Goal: Task Accomplishment & Management: Manage account settings

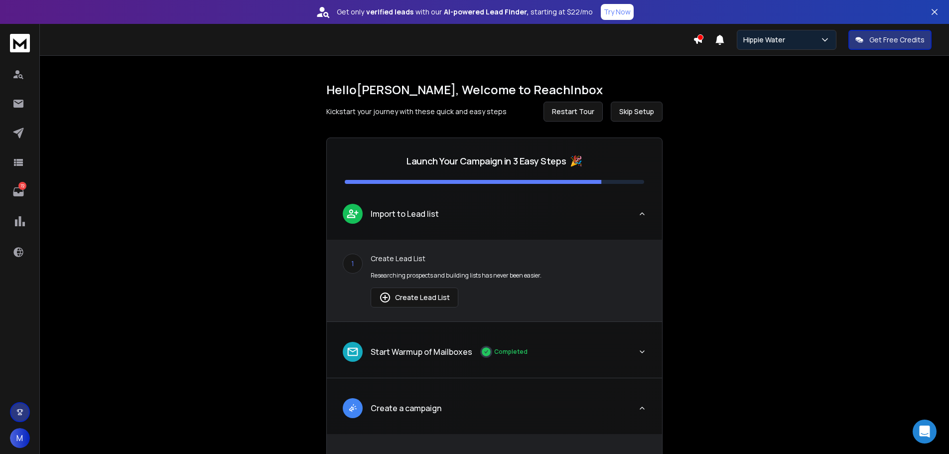
click at [776, 38] on p "Hippie Water" at bounding box center [766, 40] width 46 height 10
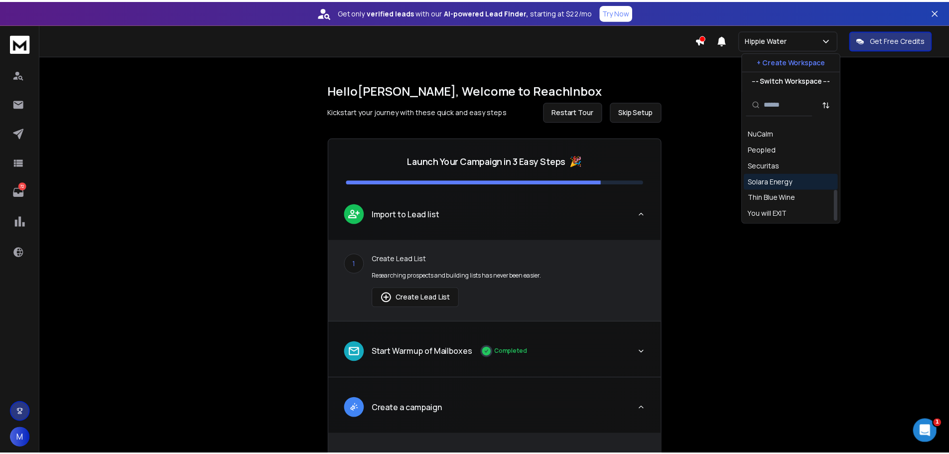
scroll to position [169, 0]
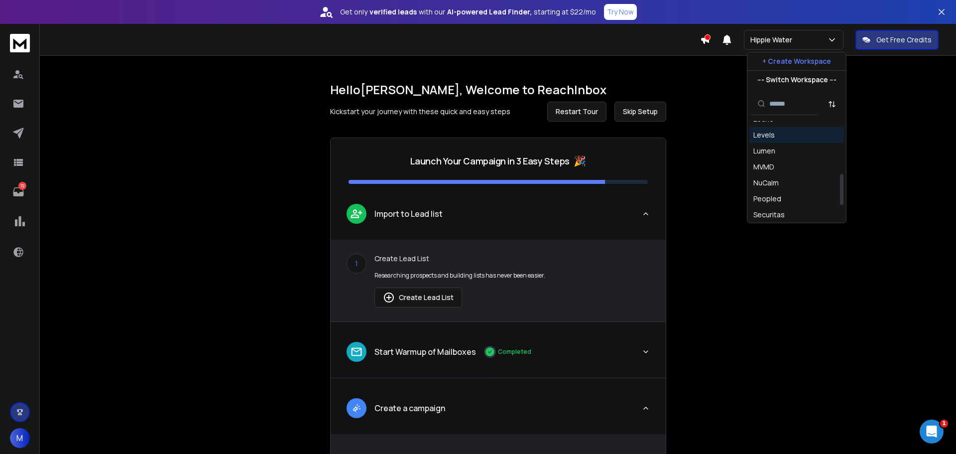
click at [781, 137] on div "Levels" at bounding box center [797, 135] width 95 height 16
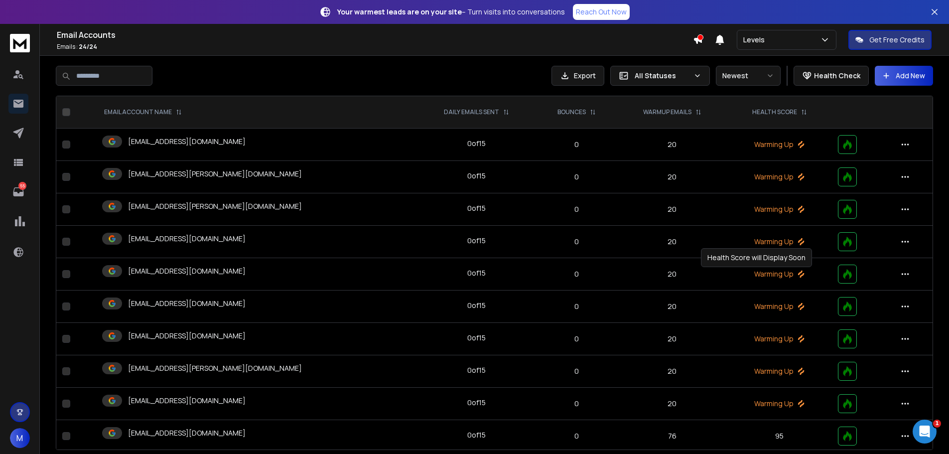
scroll to position [100, 0]
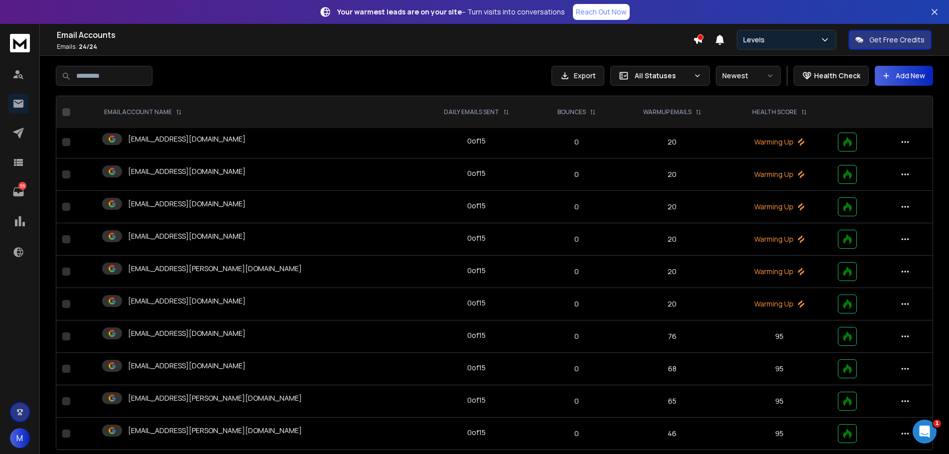
click at [774, 44] on div "Levels" at bounding box center [786, 40] width 87 height 10
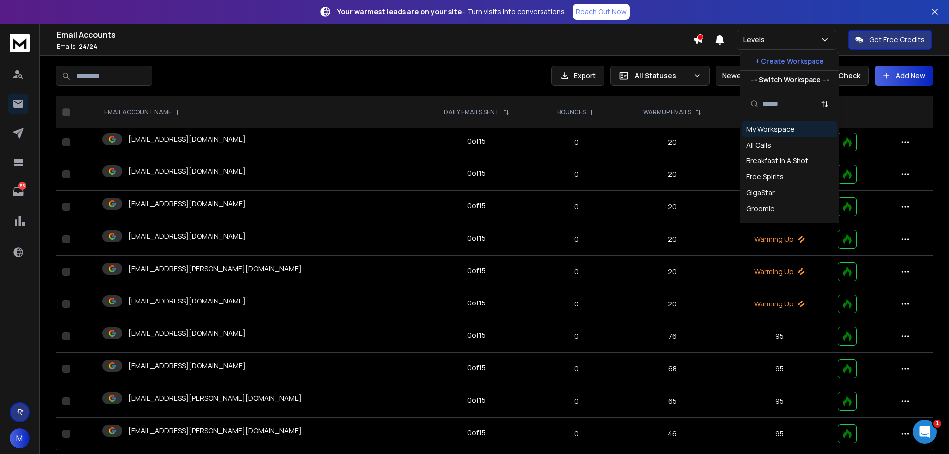
click at [503, 111] on icon at bounding box center [506, 112] width 6 height 6
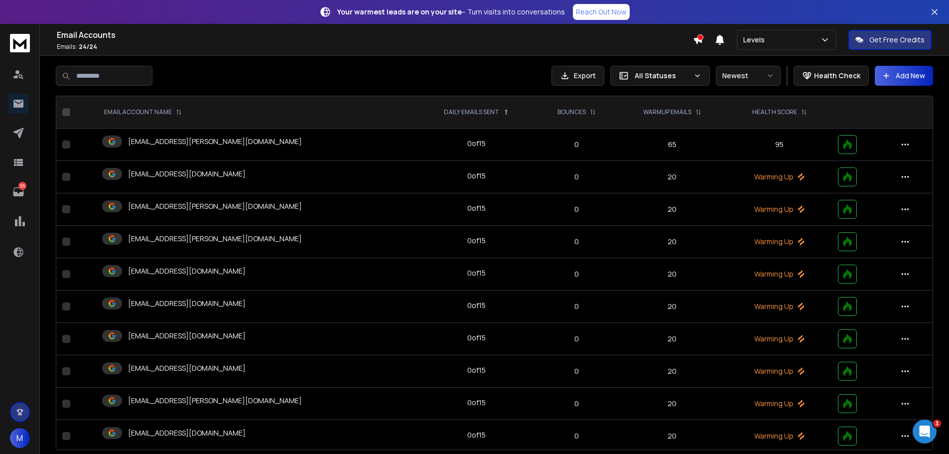
click at [503, 111] on icon at bounding box center [506, 112] width 6 height 6
click at [503, 114] on icon at bounding box center [506, 112] width 6 height 6
click at [452, 118] on th "DAILY EMAILS SENT" at bounding box center [476, 112] width 121 height 32
click at [802, 113] on icon at bounding box center [802, 112] width 0 height 4
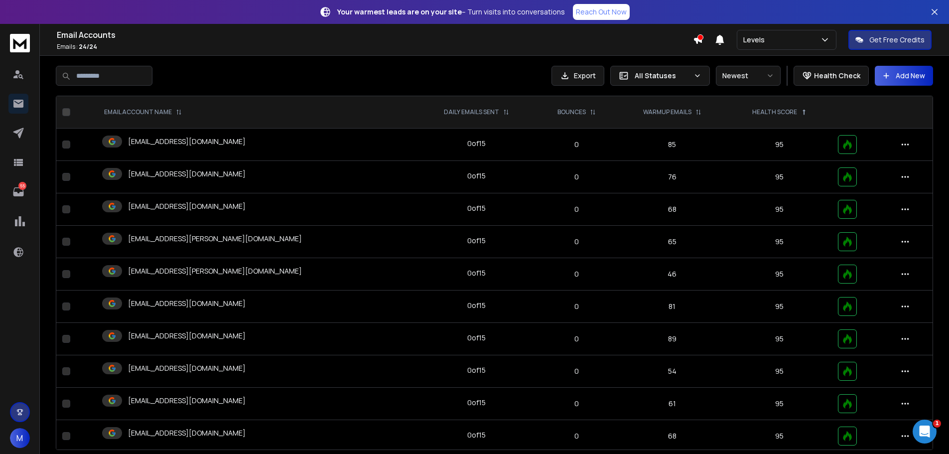
click at [801, 113] on icon at bounding box center [804, 112] width 6 height 6
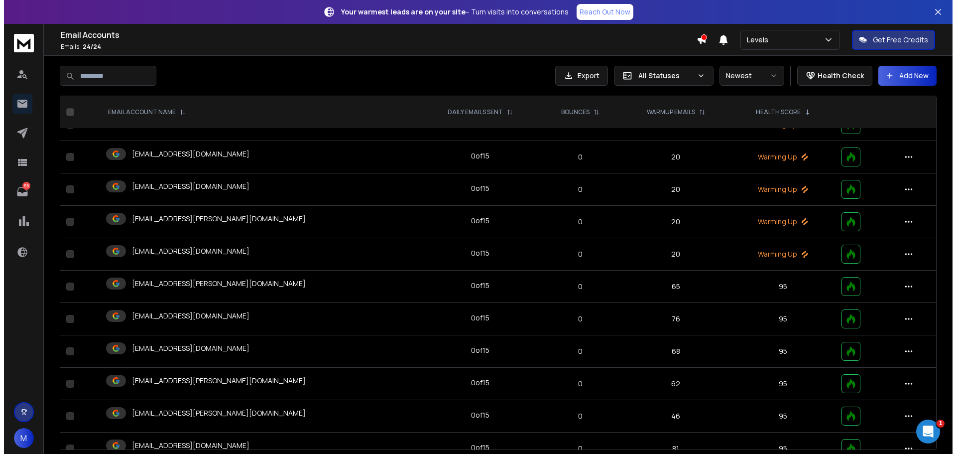
scroll to position [0, 0]
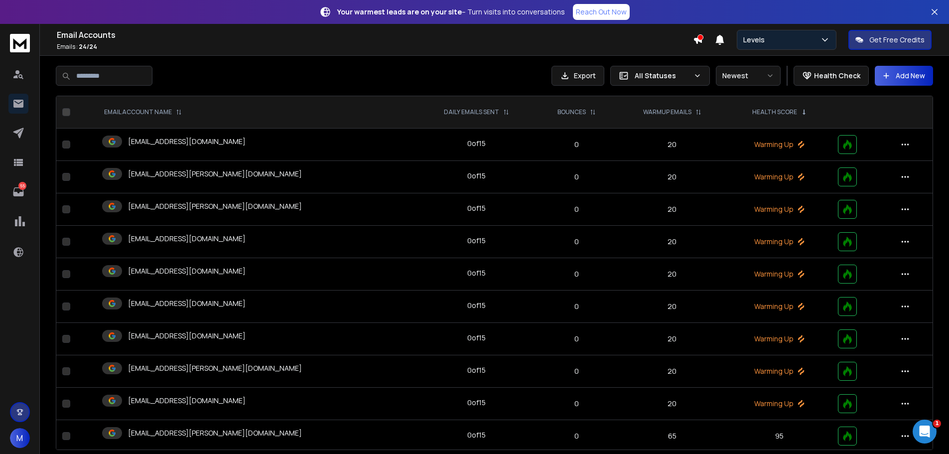
click at [765, 42] on p "Levels" at bounding box center [755, 40] width 25 height 10
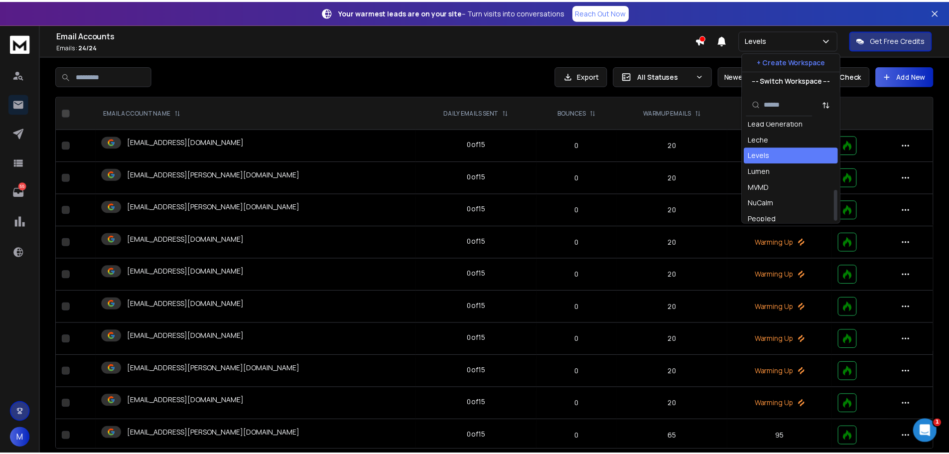
scroll to position [219, 0]
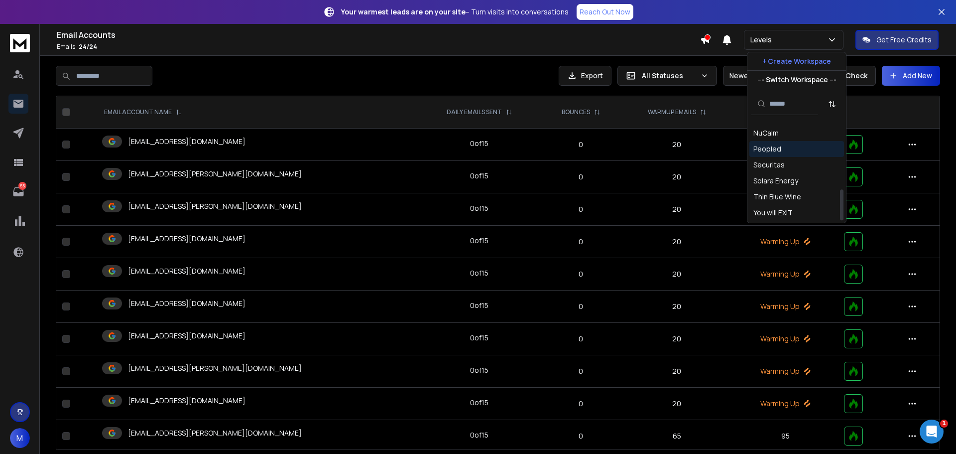
click at [790, 151] on div "Peopled" at bounding box center [797, 149] width 95 height 16
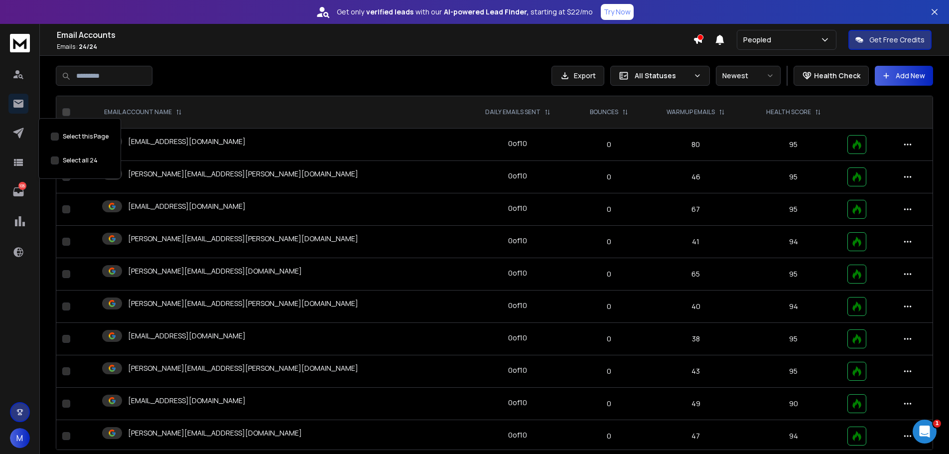
click at [68, 109] on button "Select this Page" at bounding box center [66, 112] width 8 height 8
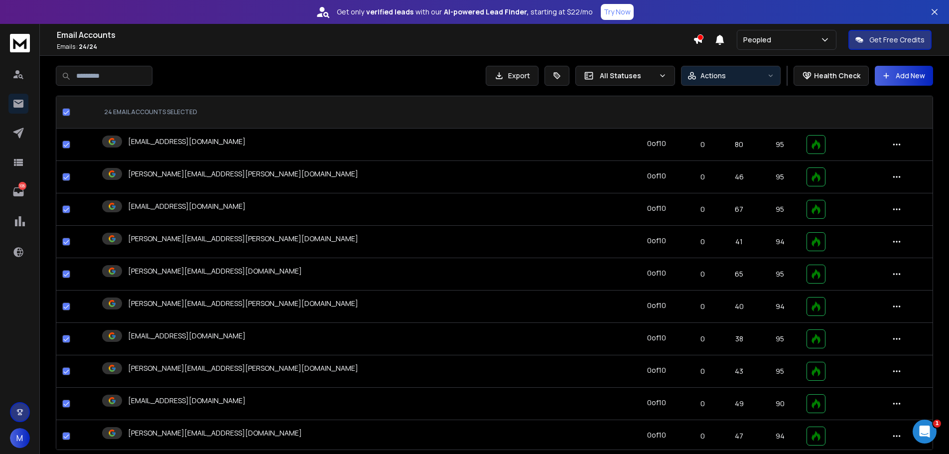
click at [726, 77] on p "Actions" at bounding box center [712, 76] width 25 height 10
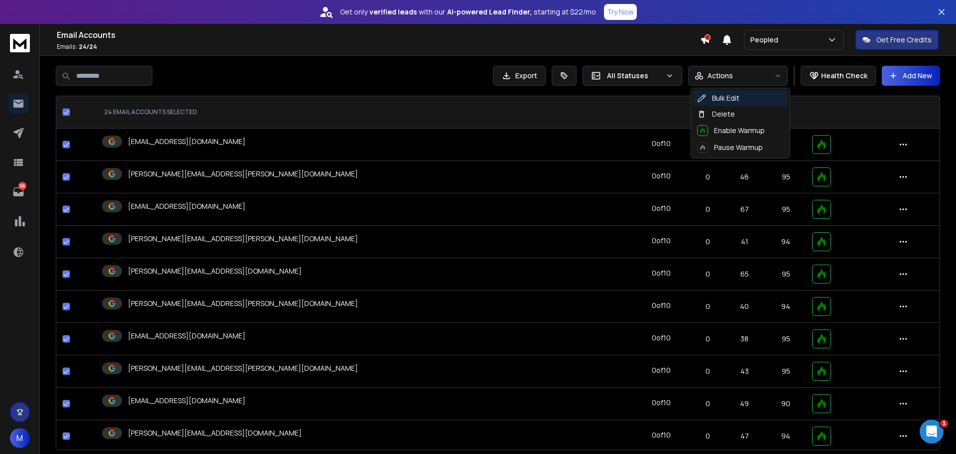
click at [732, 98] on div "Bulk Edit" at bounding box center [718, 98] width 42 height 10
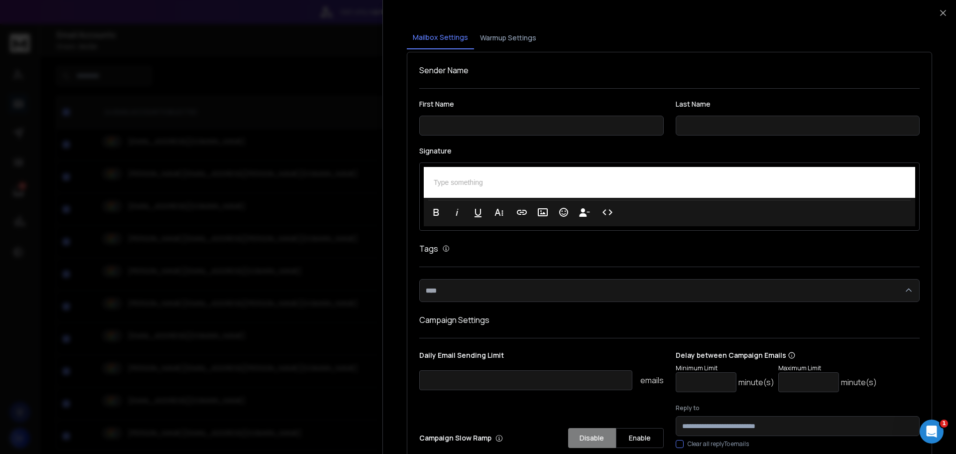
scroll to position [100, 0]
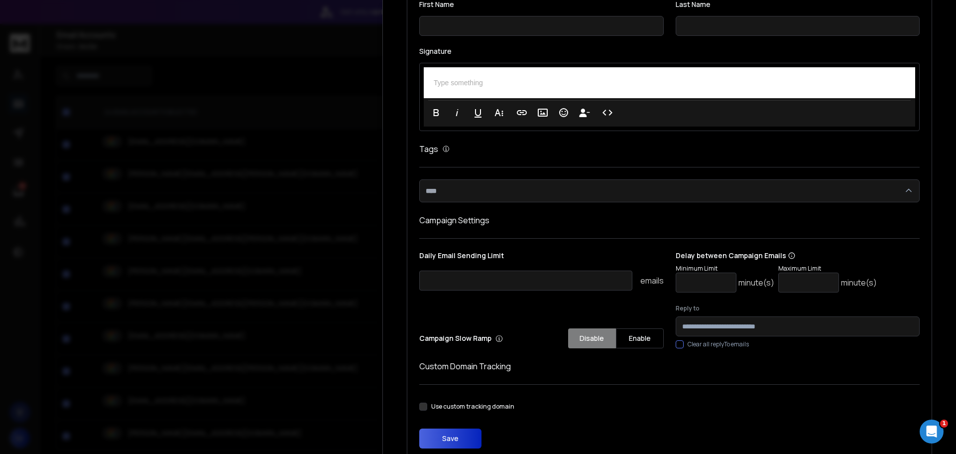
click at [494, 285] on input "number" at bounding box center [525, 280] width 213 height 20
type input "**"
click at [716, 287] on input "number" at bounding box center [706, 282] width 61 height 20
click at [823, 282] on input "number" at bounding box center [808, 282] width 61 height 20
drag, startPoint x: 788, startPoint y: 284, endPoint x: 770, endPoint y: 283, distance: 18.4
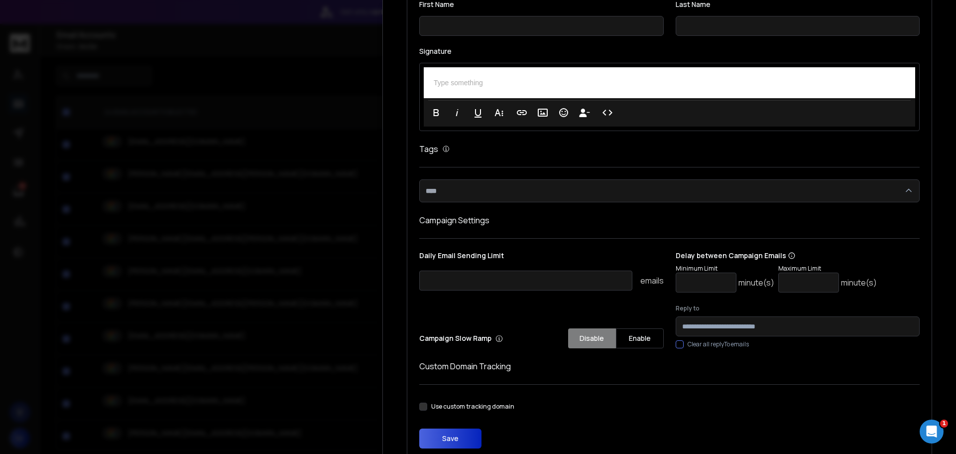
click at [770, 284] on div "Minimum Limit minute(s) Maximum Limit ** minute(s)" at bounding box center [776, 278] width 201 height 28
type input "**"
click at [701, 287] on input "number" at bounding box center [706, 282] width 61 height 20
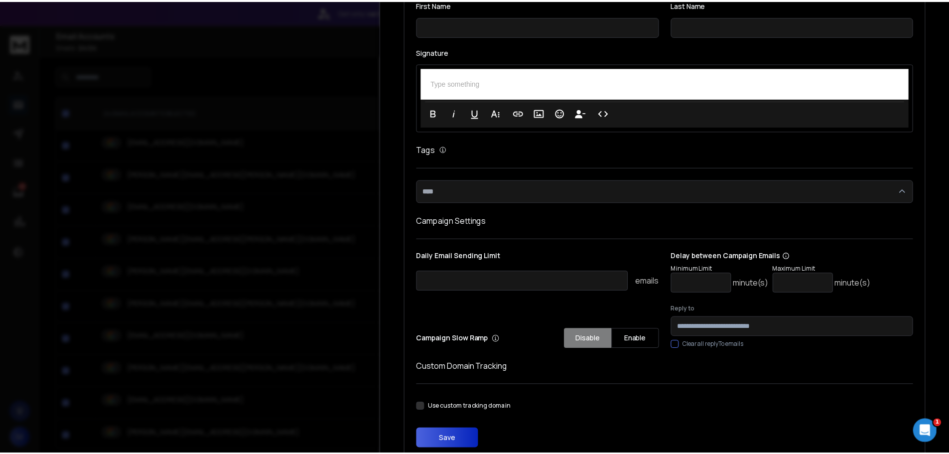
scroll to position [134, 0]
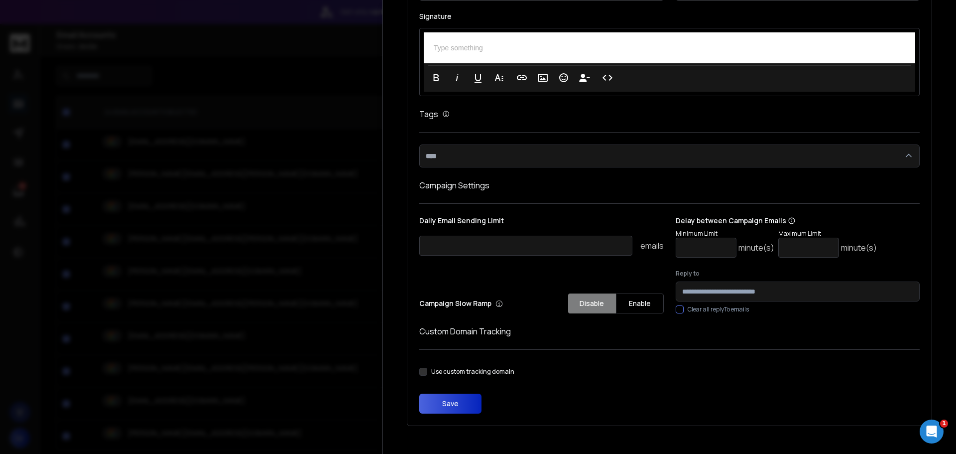
type input "*"
click at [468, 406] on button "Save" at bounding box center [450, 403] width 62 height 20
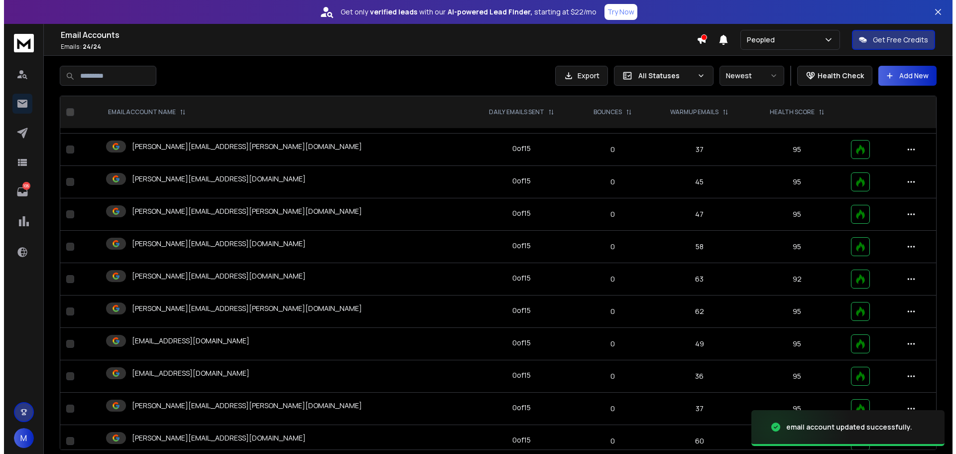
scroll to position [464, 0]
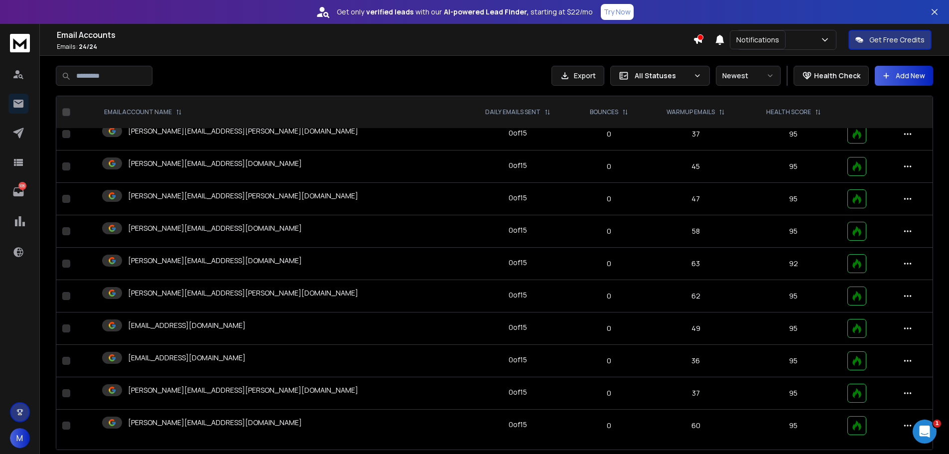
click at [771, 40] on div "Notifications" at bounding box center [758, 39] width 56 height 19
click at [792, 41] on div "Peopled" at bounding box center [786, 40] width 87 height 10
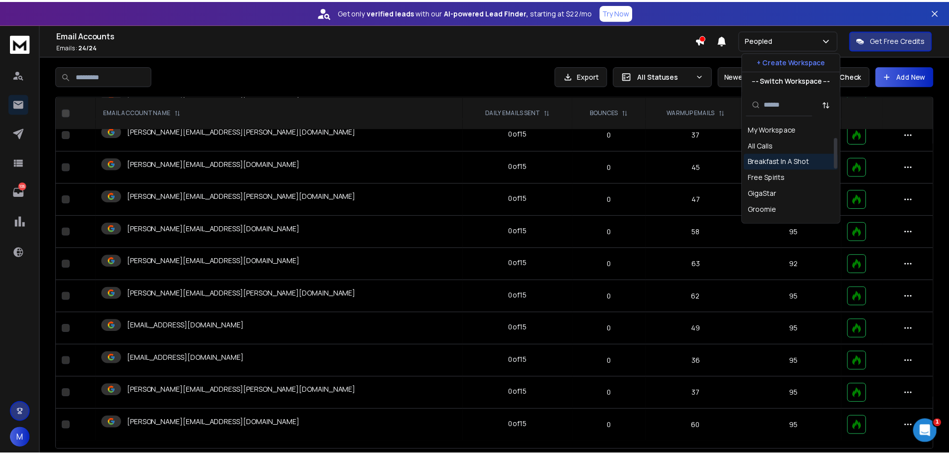
scroll to position [50, 0]
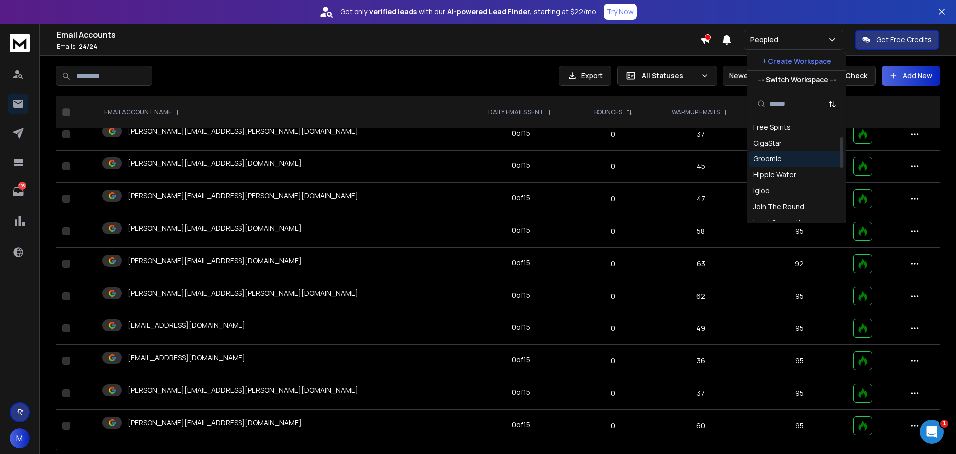
click at [791, 159] on div "Groomie" at bounding box center [797, 159] width 95 height 16
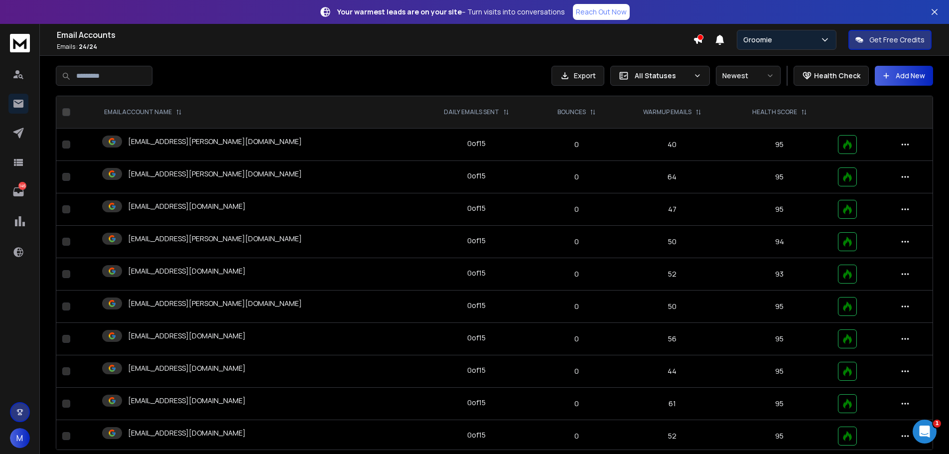
click at [784, 41] on div "Groomie" at bounding box center [786, 40] width 87 height 10
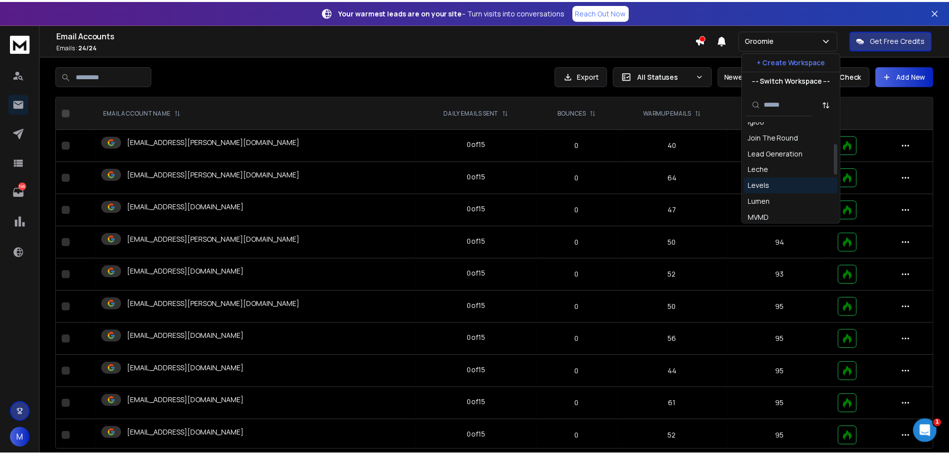
scroll to position [70, 0]
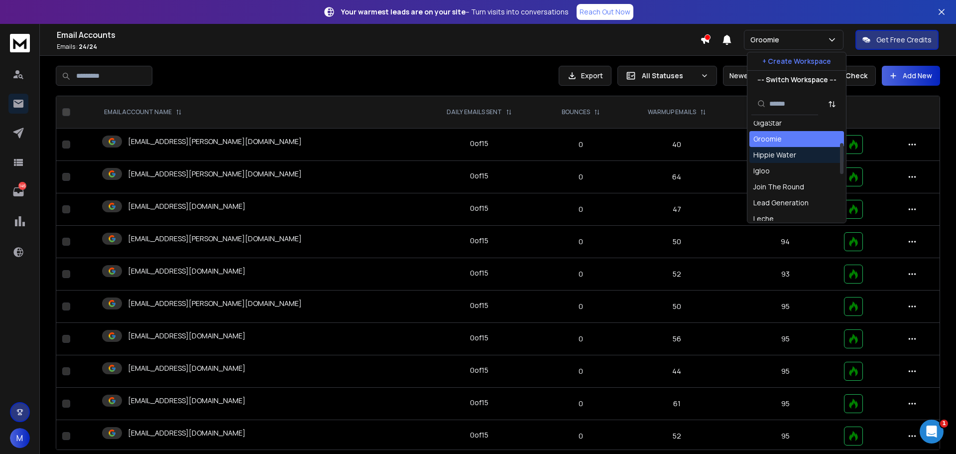
click at [788, 159] on div "Hippie Water" at bounding box center [775, 155] width 43 height 10
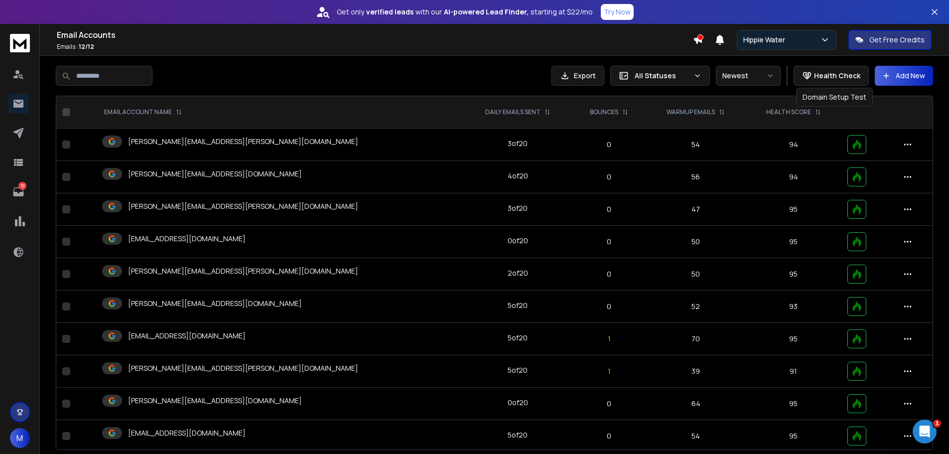
click at [789, 42] on p "Hippie Water" at bounding box center [766, 40] width 46 height 10
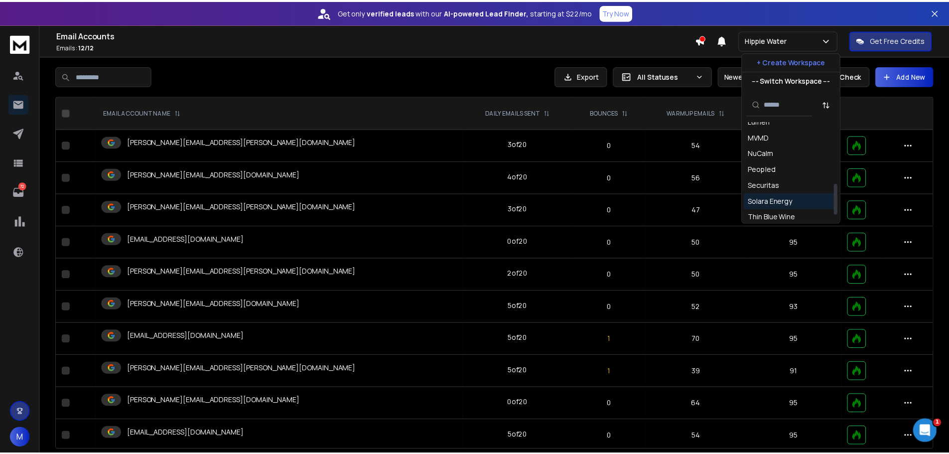
scroll to position [219, 0]
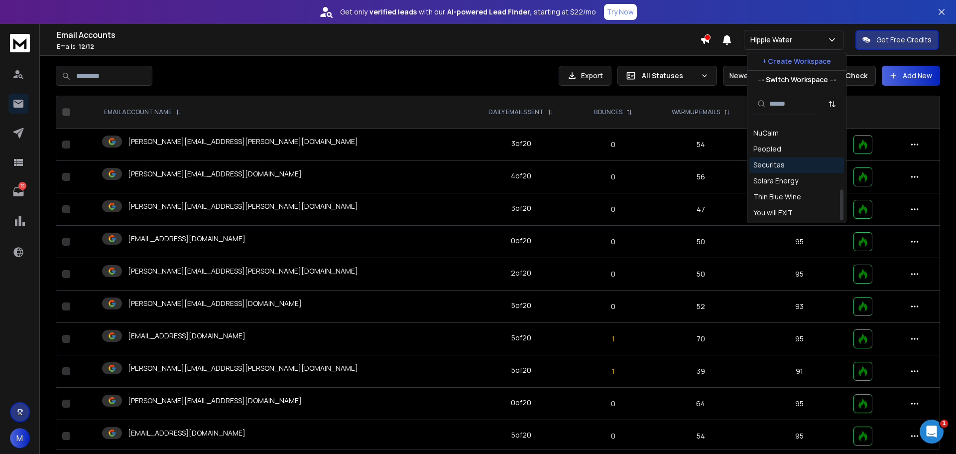
click at [792, 170] on div "Securitas" at bounding box center [797, 165] width 95 height 16
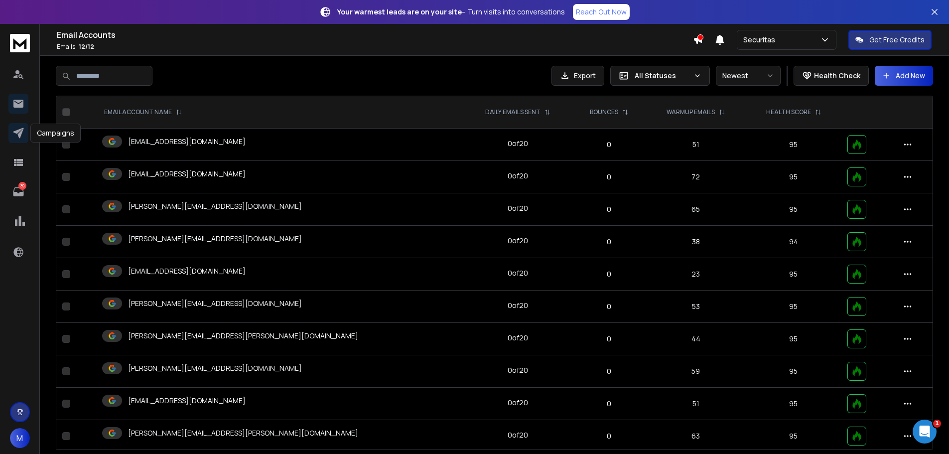
click at [23, 135] on icon at bounding box center [18, 133] width 12 height 12
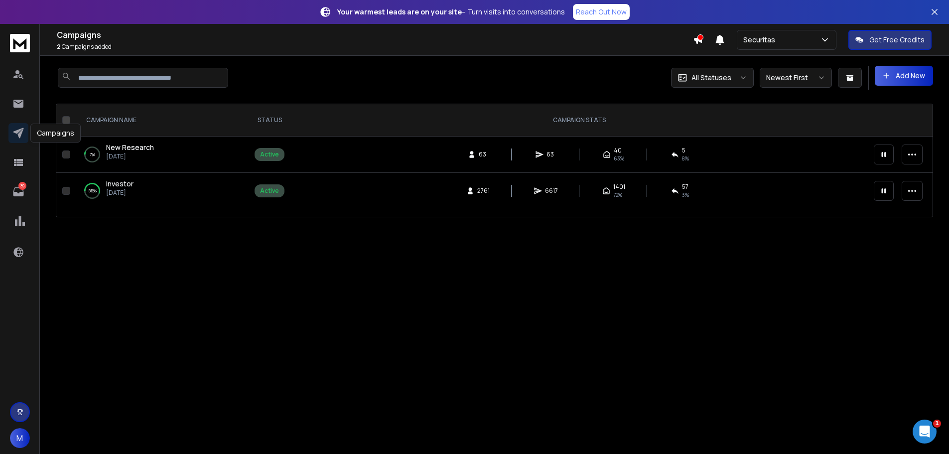
click at [360, 203] on td "2761 6617 1401 72 % 57 3 %" at bounding box center [578, 191] width 577 height 36
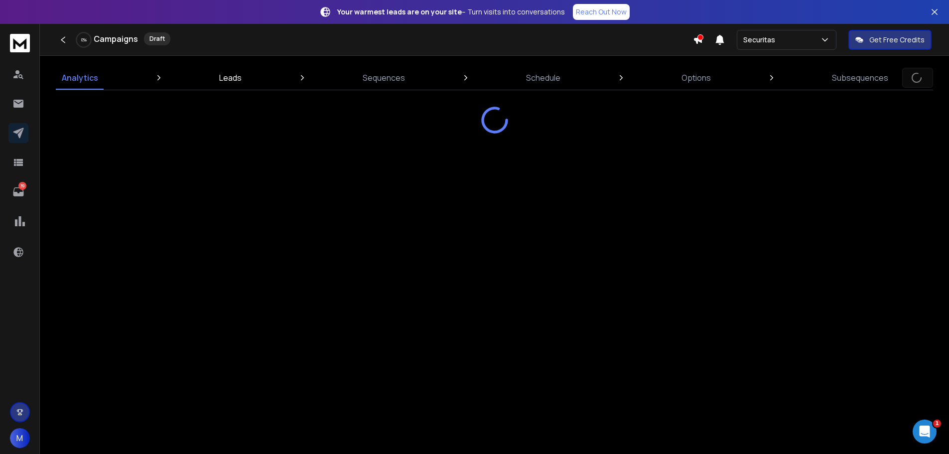
click at [226, 79] on p "Leads" at bounding box center [230, 78] width 22 height 12
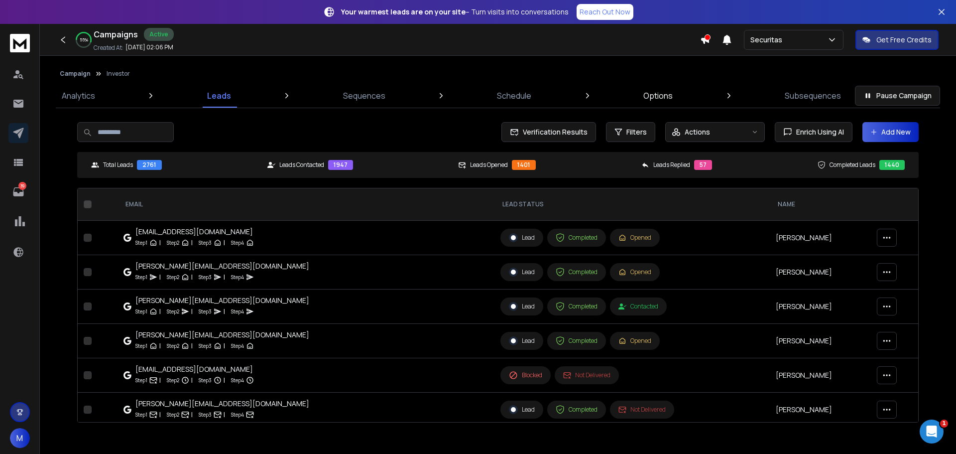
click at [658, 93] on p "Options" at bounding box center [658, 96] width 29 height 12
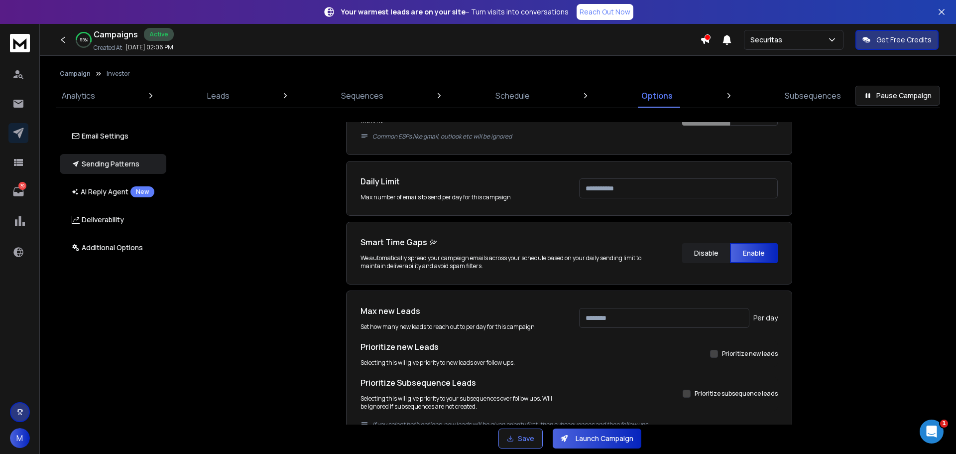
scroll to position [548, 0]
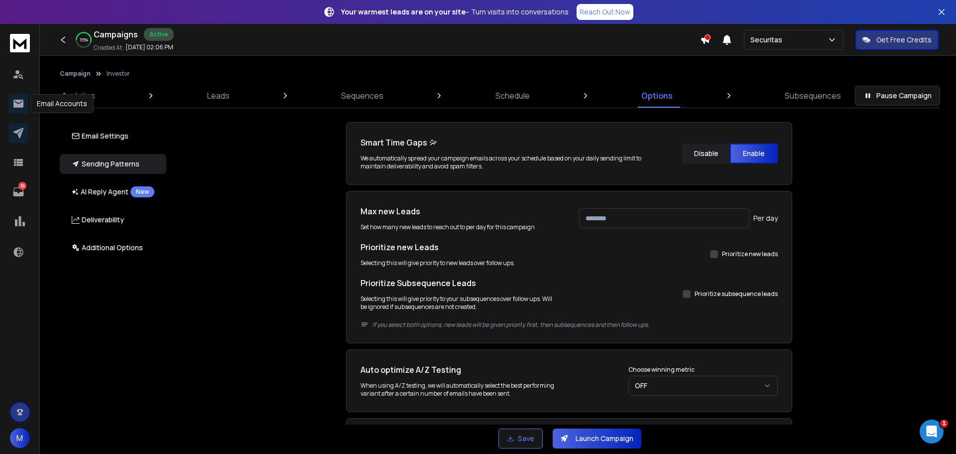
click at [24, 104] on icon at bounding box center [18, 104] width 12 height 12
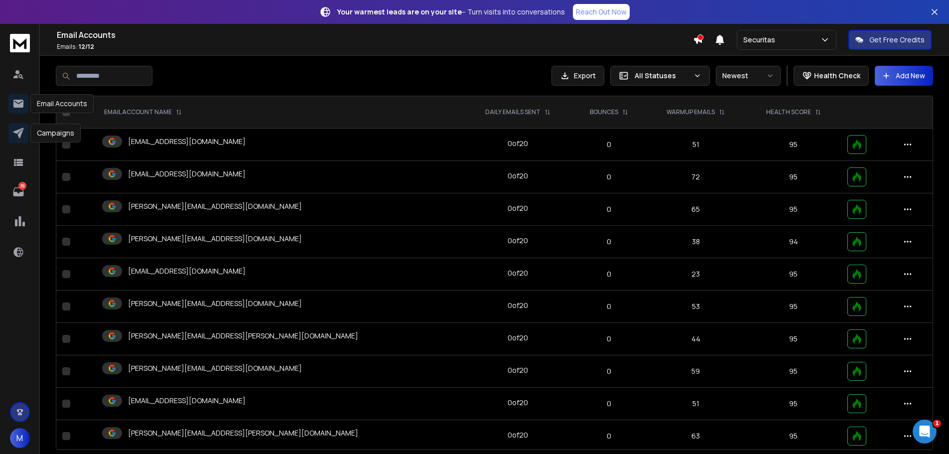
click at [17, 136] on icon at bounding box center [18, 133] width 12 height 12
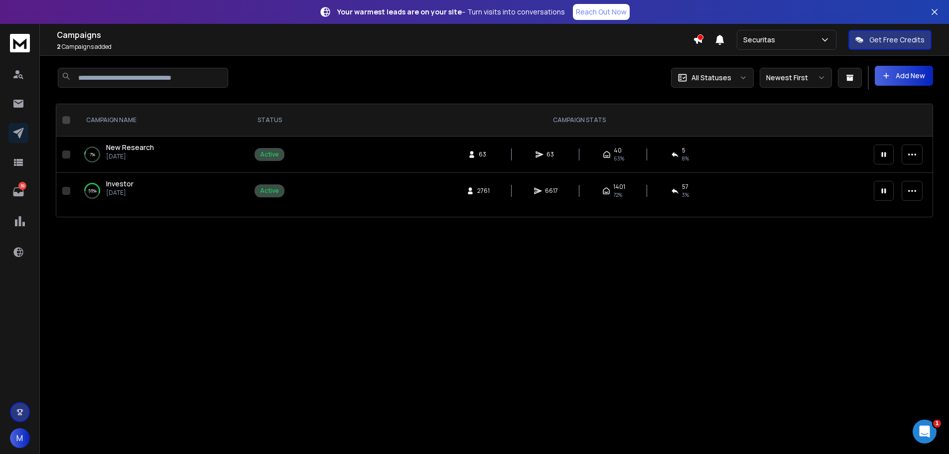
click at [358, 199] on td "2761 6617 1401 72 % 57 3 %" at bounding box center [578, 191] width 577 height 36
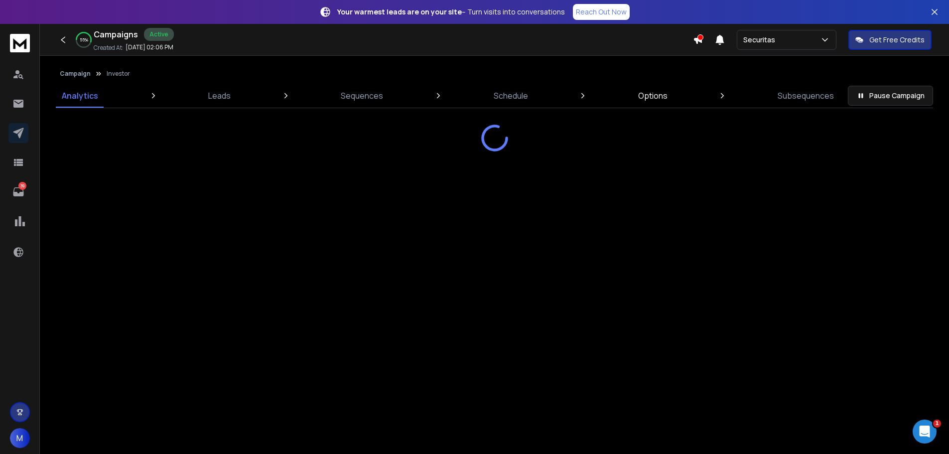
click at [665, 92] on p "Options" at bounding box center [652, 96] width 29 height 12
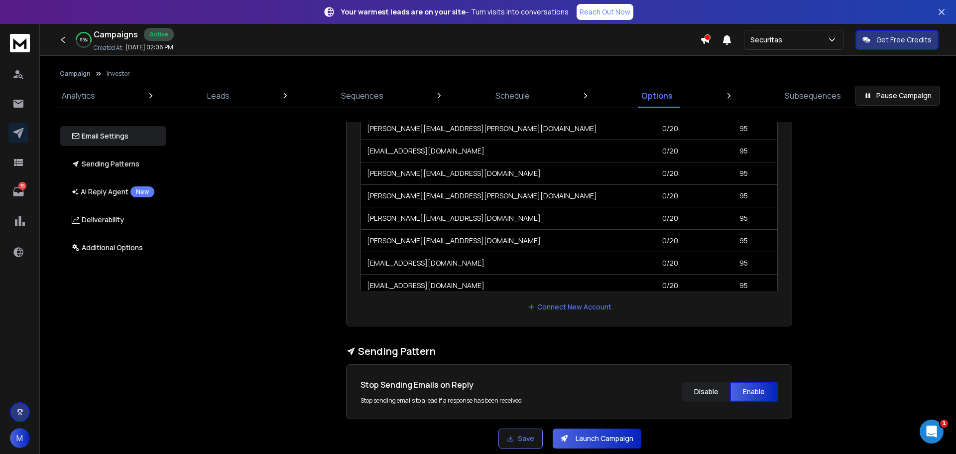
scroll to position [299, 0]
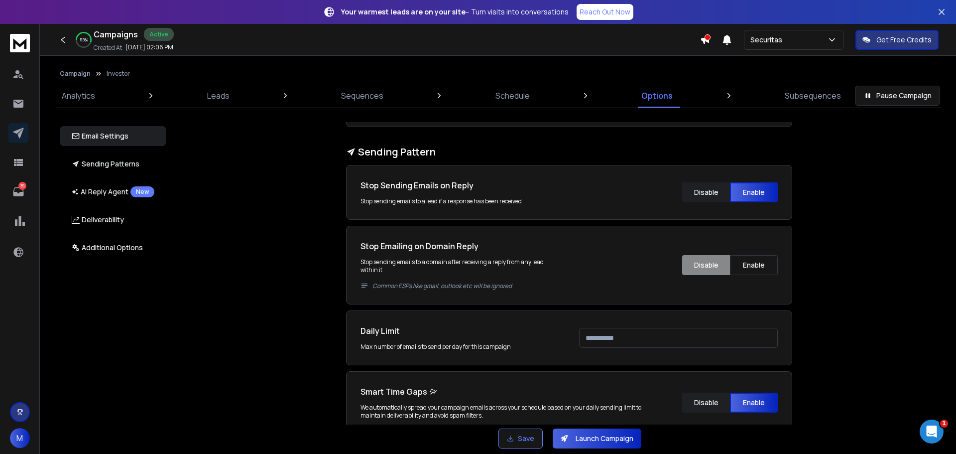
drag, startPoint x: 592, startPoint y: 341, endPoint x: 586, endPoint y: 341, distance: 6.5
click at [586, 341] on input "***" at bounding box center [678, 338] width 199 height 20
type input "***"
click at [518, 363] on div "Daily Limit Max number of emails to send per day for this campaign ***" at bounding box center [569, 337] width 446 height 55
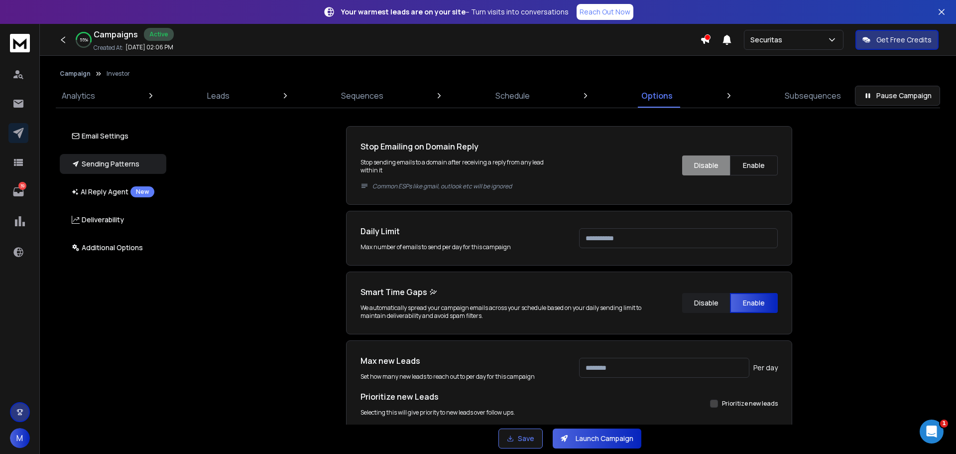
scroll to position [448, 0]
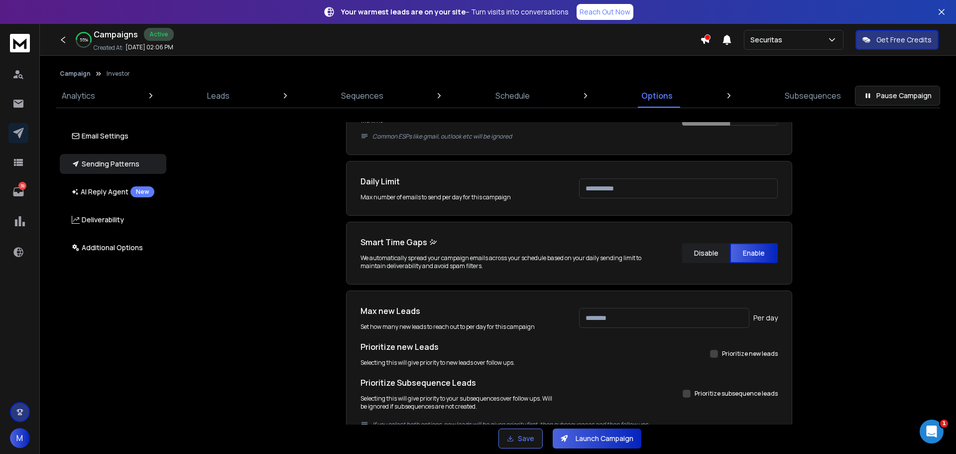
drag, startPoint x: 605, startPoint y: 319, endPoint x: 568, endPoint y: 321, distance: 36.4
click at [568, 321] on div "Max new Leads Set how many new leads to reach out to per day for this campaign …" at bounding box center [569, 318] width 417 height 26
click at [617, 347] on div "Prioritize new leads" at bounding box center [678, 354] width 199 height 20
drag, startPoint x: 613, startPoint y: 320, endPoint x: 568, endPoint y: 321, distance: 45.3
click at [568, 321] on div "Max new Leads Set how many new leads to reach out to per day for this campaign …" at bounding box center [569, 318] width 417 height 26
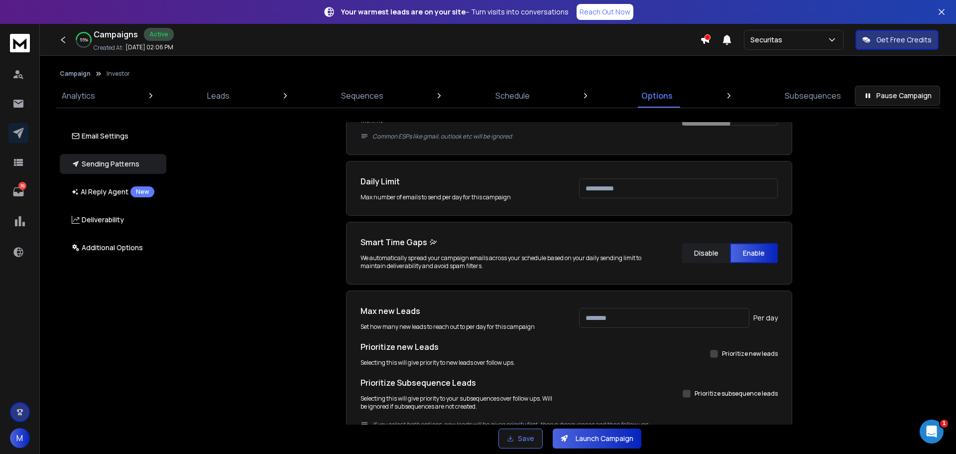
type input "***"
click at [522, 432] on button "Save" at bounding box center [521, 438] width 44 height 20
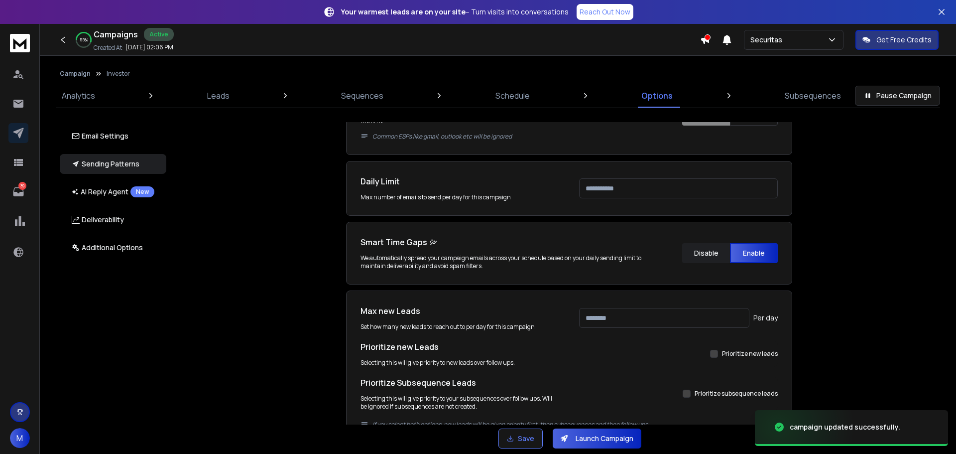
scroll to position [349, 0]
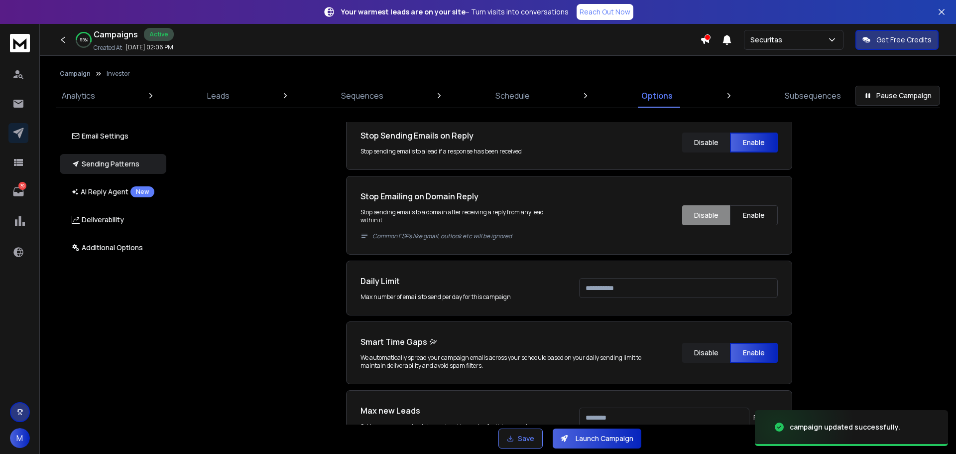
click at [200, 91] on div "Analytics Leads Sequences Schedule Options Subsequences" at bounding box center [451, 96] width 791 height 24
click at [208, 93] on link "Leads" at bounding box center [218, 96] width 34 height 24
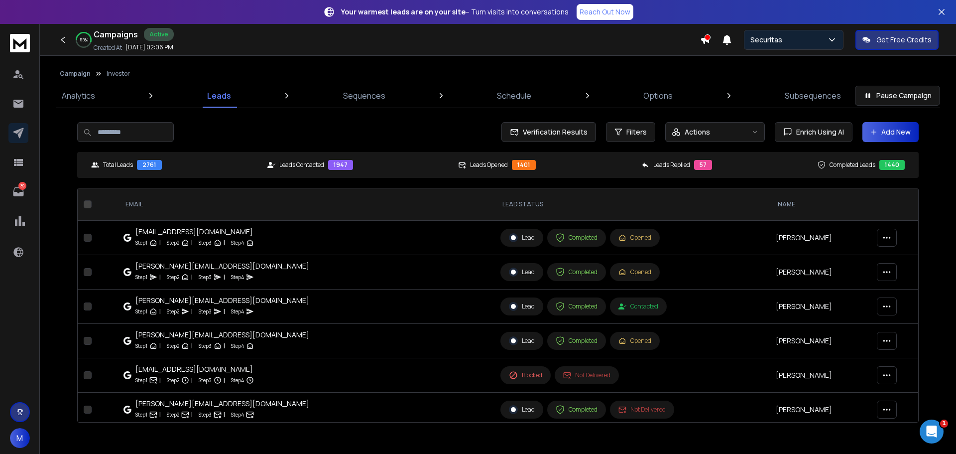
click at [800, 40] on div "Securitas" at bounding box center [794, 40] width 87 height 10
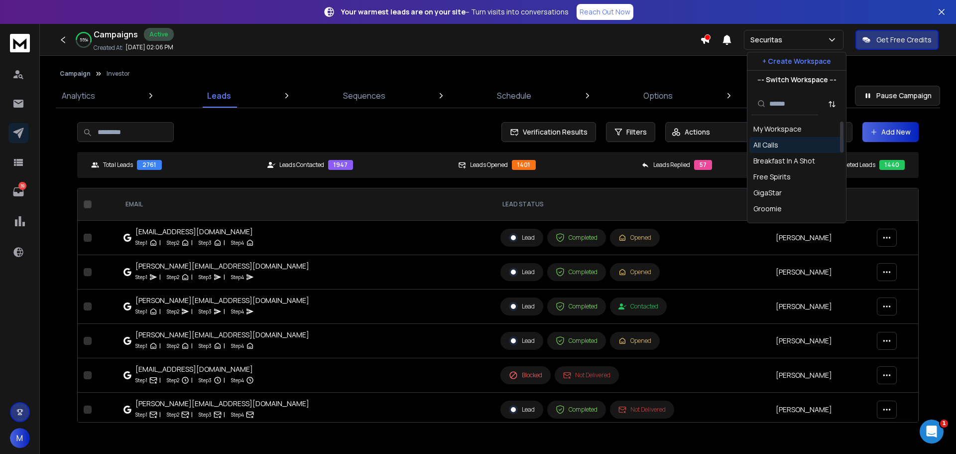
scroll to position [100, 0]
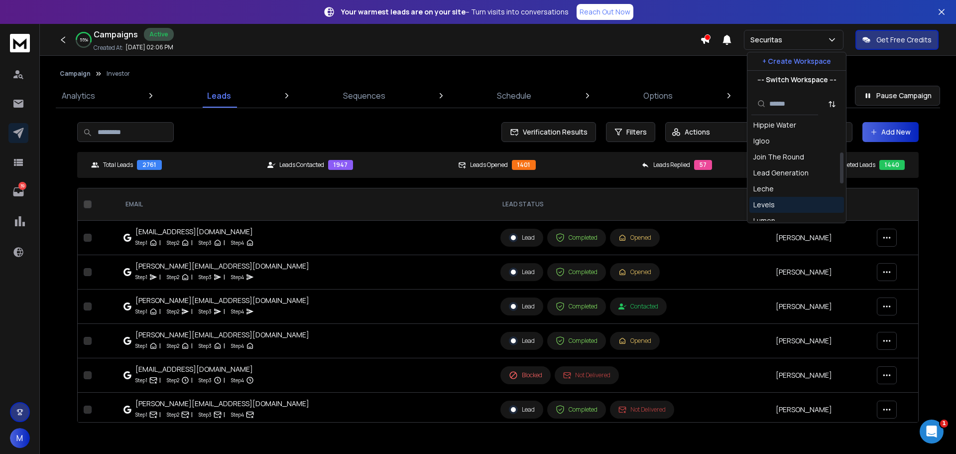
click at [790, 210] on div "Levels" at bounding box center [797, 205] width 95 height 16
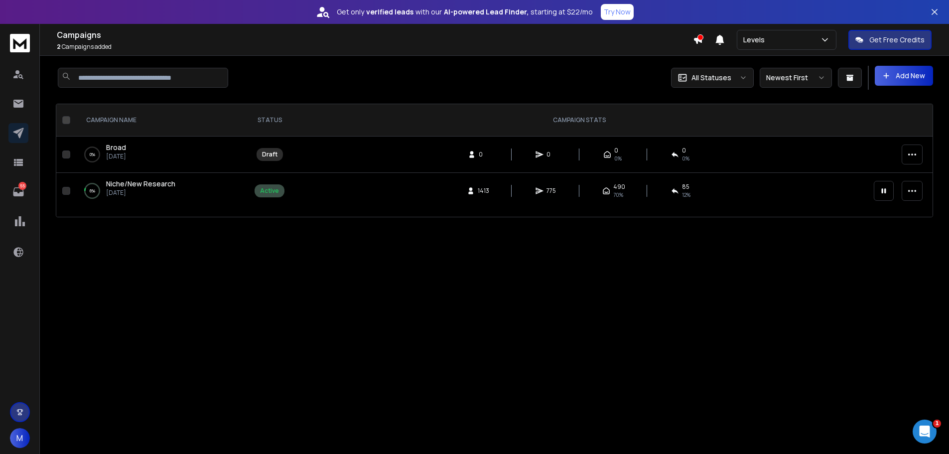
click at [423, 203] on td "1413 775 490 70 % 85 12 %" at bounding box center [578, 191] width 577 height 36
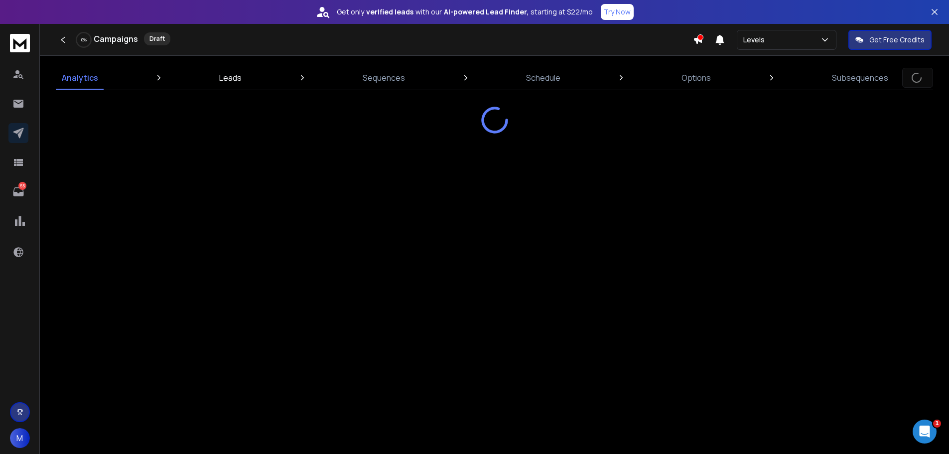
click at [230, 82] on p "Leads" at bounding box center [230, 78] width 22 height 12
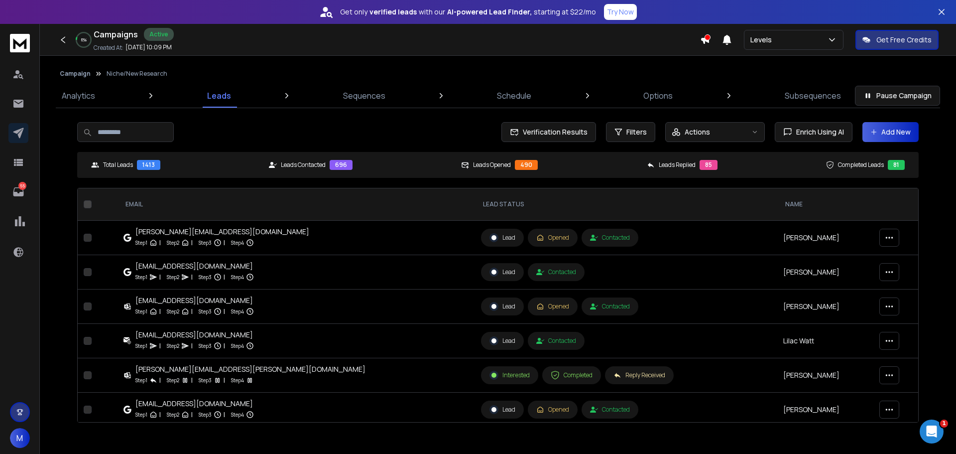
click at [212, 94] on p "Leads" at bounding box center [219, 96] width 24 height 12
click at [14, 131] on icon at bounding box center [18, 133] width 12 height 12
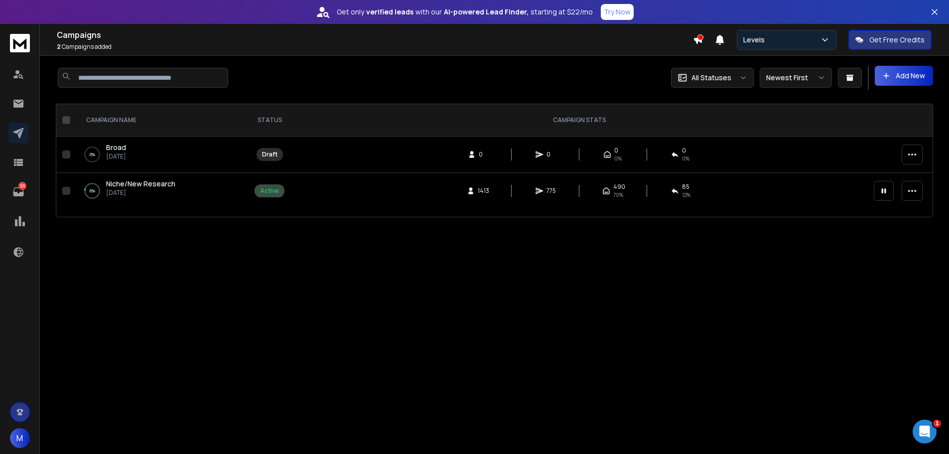
click at [793, 41] on div "Levels" at bounding box center [786, 40] width 87 height 10
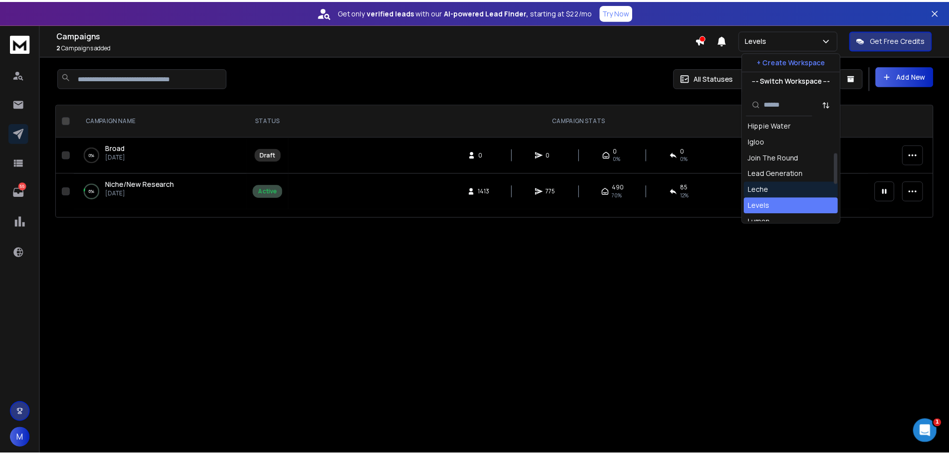
scroll to position [199, 0]
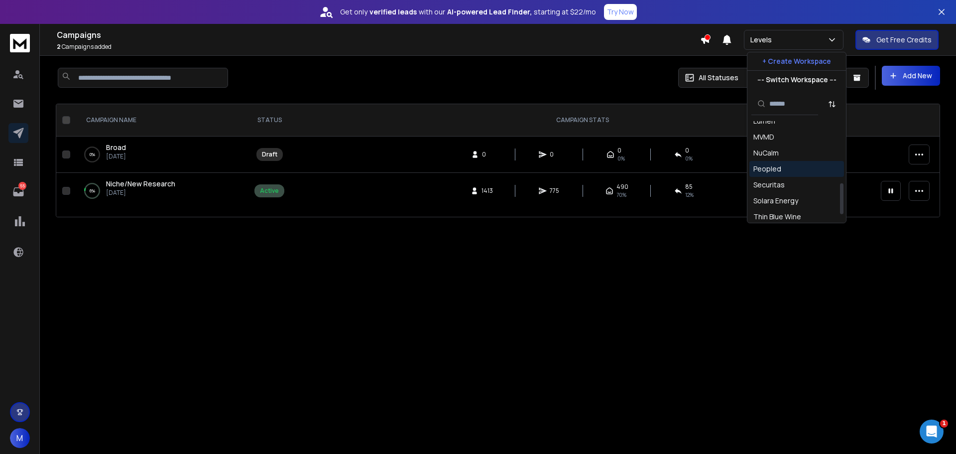
click at [789, 169] on div "Peopled" at bounding box center [797, 169] width 95 height 16
